Goal: Task Accomplishment & Management: Manage account settings

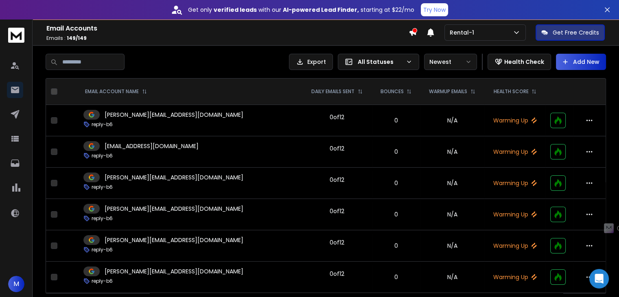
scroll to position [3324, 0]
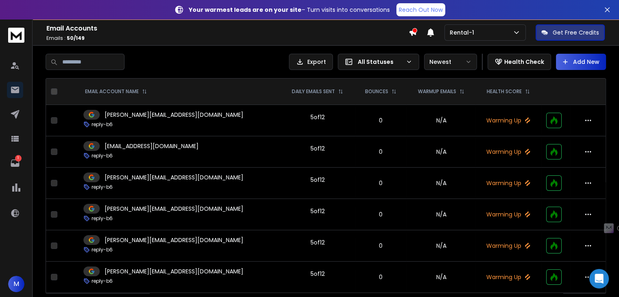
click at [88, 249] on icon at bounding box center [87, 250] width 4 height 4
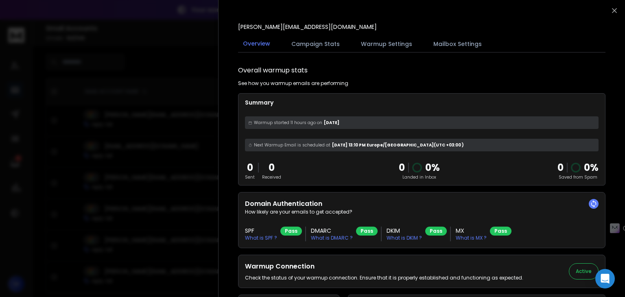
click at [127, 118] on div at bounding box center [312, 148] width 625 height 297
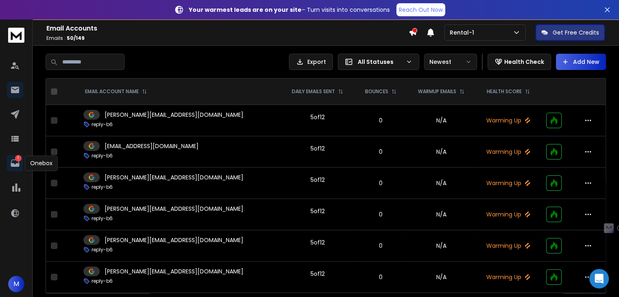
click at [13, 156] on link "1" at bounding box center [15, 163] width 16 height 16
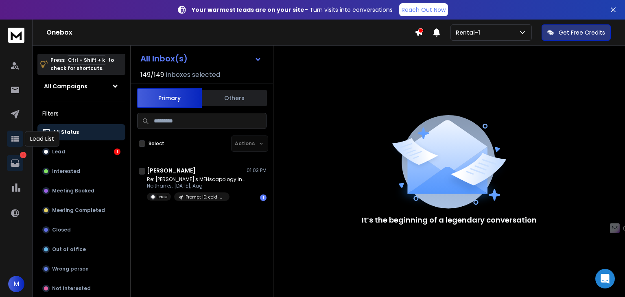
click at [17, 134] on icon at bounding box center [15, 139] width 10 height 10
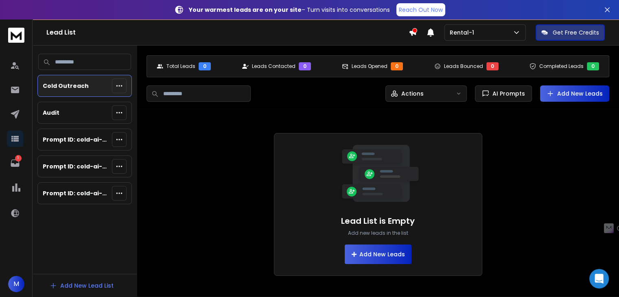
click at [66, 136] on p "Prompt ID: cold-ai-reply-b5 (cold outreach)" at bounding box center [76, 139] width 66 height 8
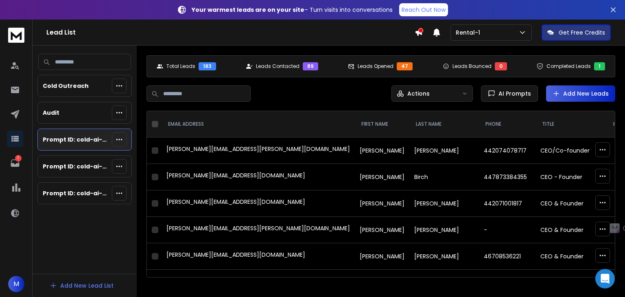
click at [121, 137] on icon "button" at bounding box center [119, 139] width 7 height 7
click at [105, 155] on p "Edit List Name" at bounding box center [97, 156] width 39 height 8
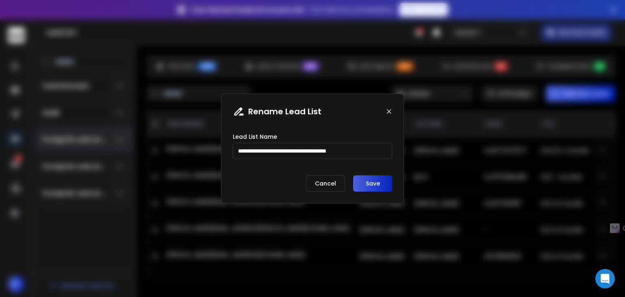
click at [391, 111] on icon at bounding box center [389, 111] width 7 height 7
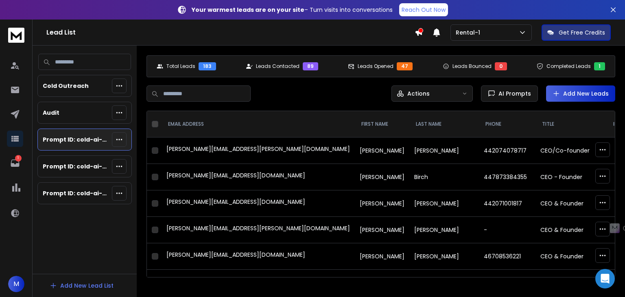
click at [65, 169] on p "Prompt ID: cold-ai-reply-b6 (cold outreach)" at bounding box center [76, 166] width 66 height 8
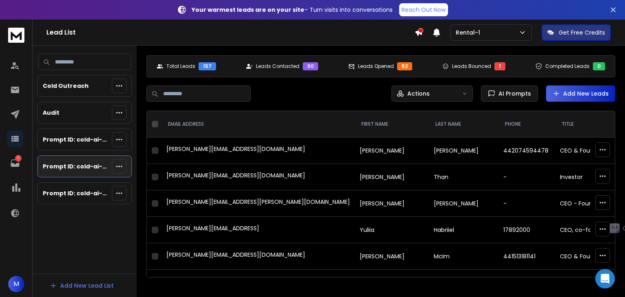
click at [64, 189] on p "Prompt ID: cold-ai-reply-b7 (cold outreach)" at bounding box center [76, 193] width 66 height 8
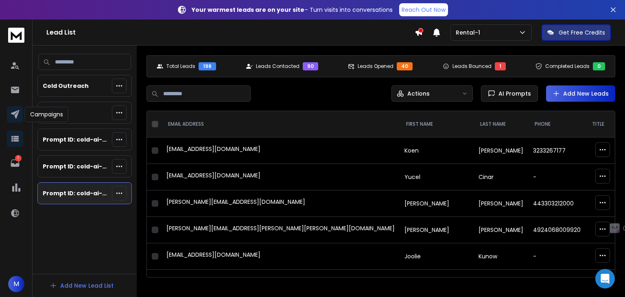
click at [15, 112] on icon at bounding box center [15, 114] width 9 height 9
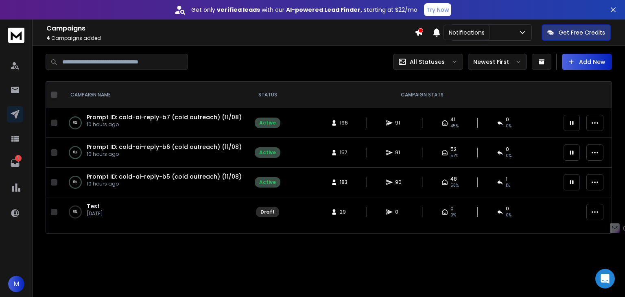
click at [468, 35] on div "Notifications" at bounding box center [466, 32] width 46 height 15
click at [13, 85] on icon at bounding box center [15, 90] width 10 height 10
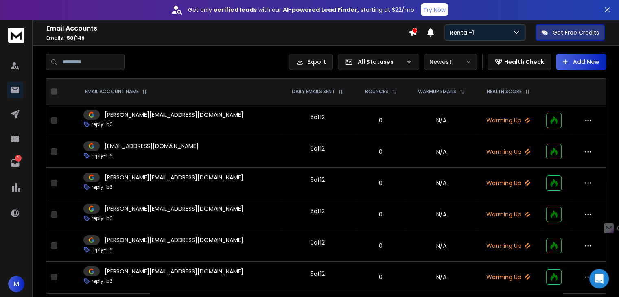
click at [497, 31] on div "Rental-1" at bounding box center [485, 32] width 71 height 8
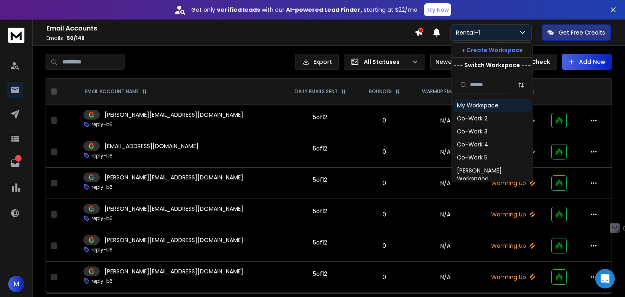
click at [497, 31] on div "Rental-1" at bounding box center [491, 32] width 71 height 8
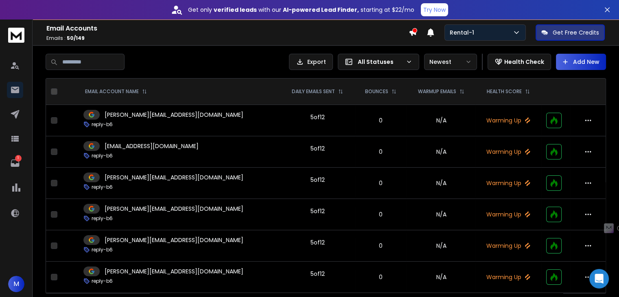
click at [497, 31] on div "Rental-1" at bounding box center [485, 32] width 71 height 8
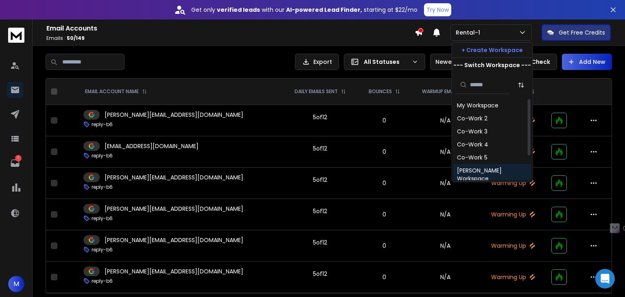
click at [481, 166] on div "Pierce's Workspace" at bounding box center [492, 174] width 71 height 16
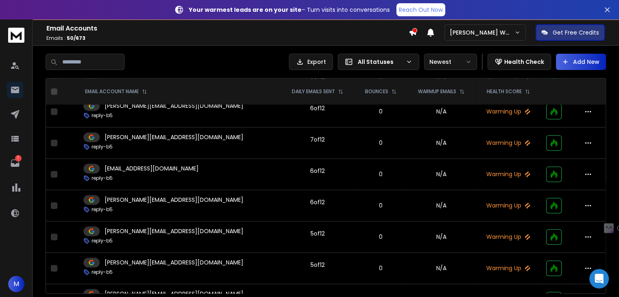
scroll to position [1139, 0]
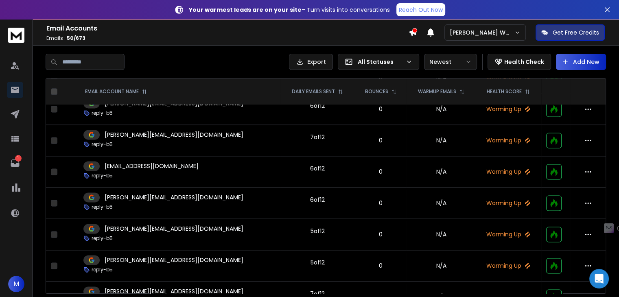
click at [384, 62] on p "All Statuses" at bounding box center [380, 62] width 45 height 8
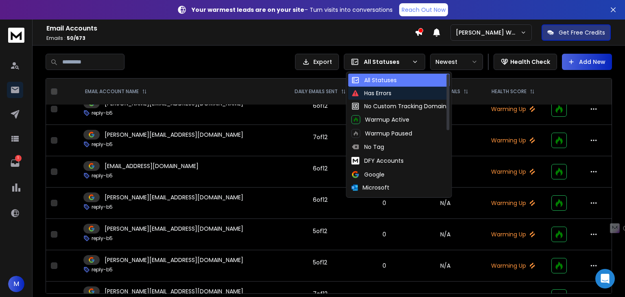
click at [371, 93] on div "Has Errors" at bounding box center [371, 93] width 40 height 8
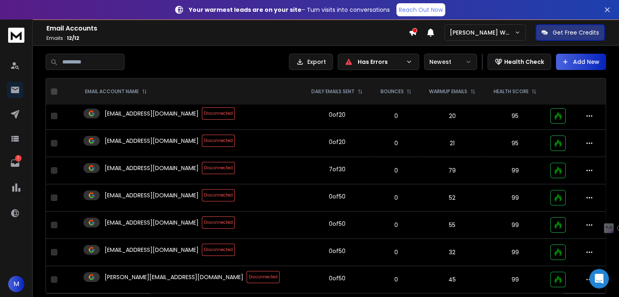
scroll to position [0, 0]
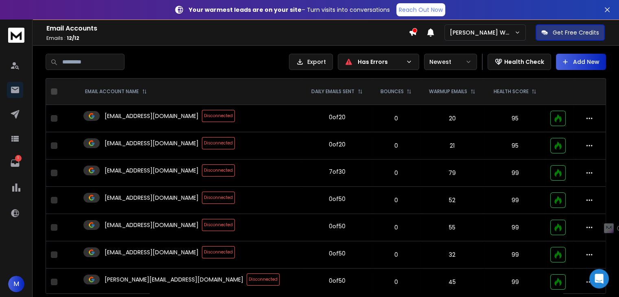
click at [376, 61] on p "Has Errors" at bounding box center [380, 62] width 45 height 8
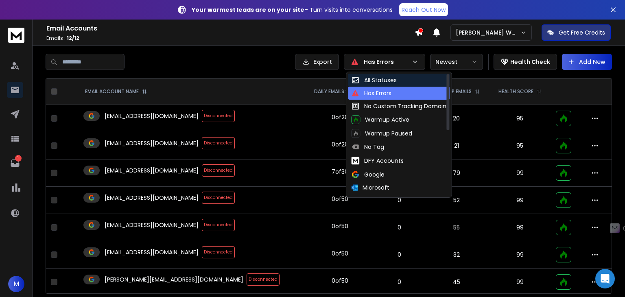
click at [370, 77] on div "All Statuses" at bounding box center [374, 80] width 46 height 8
